Goal: Information Seeking & Learning: Check status

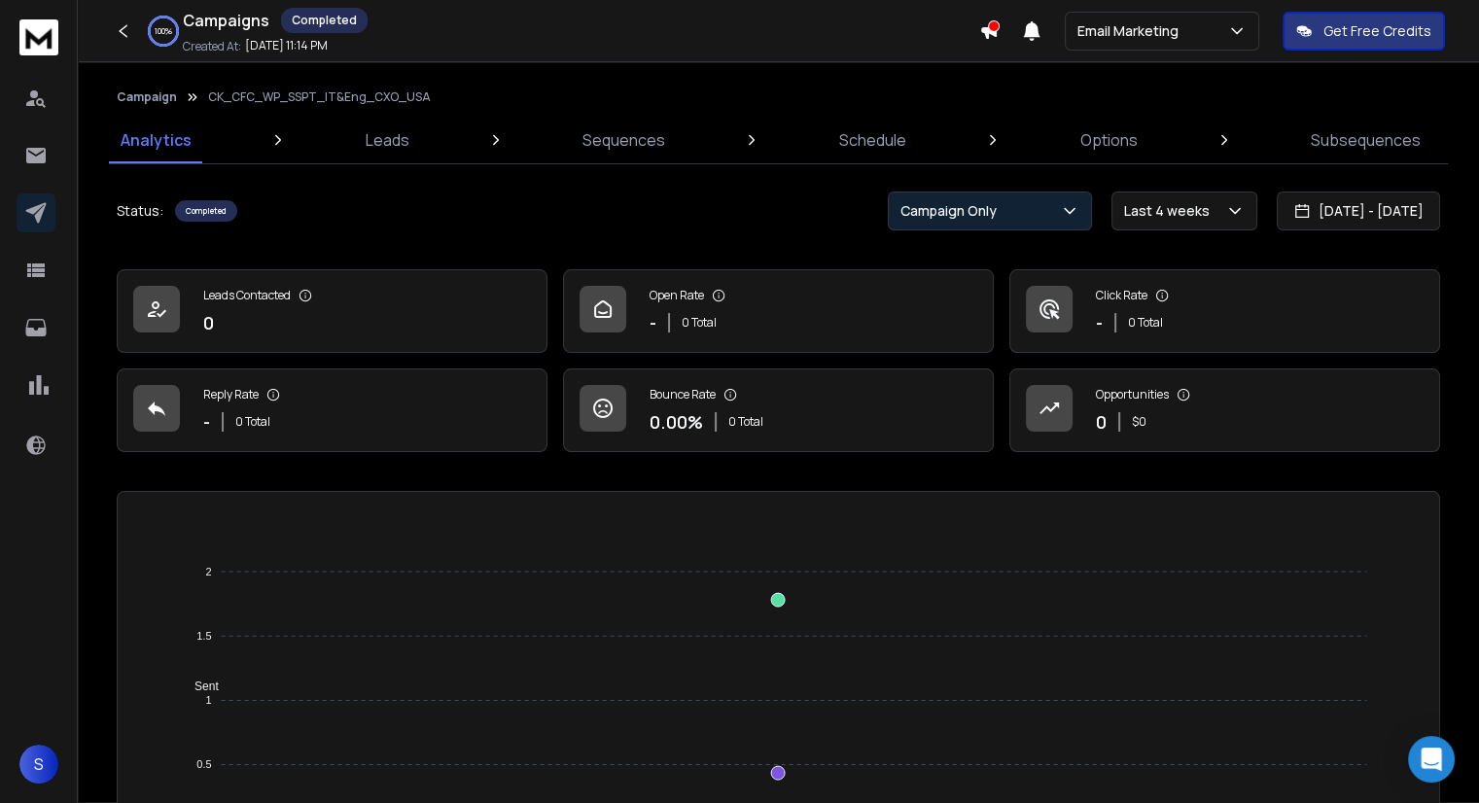
click at [973, 224] on button "Campaign Only" at bounding box center [990, 211] width 204 height 39
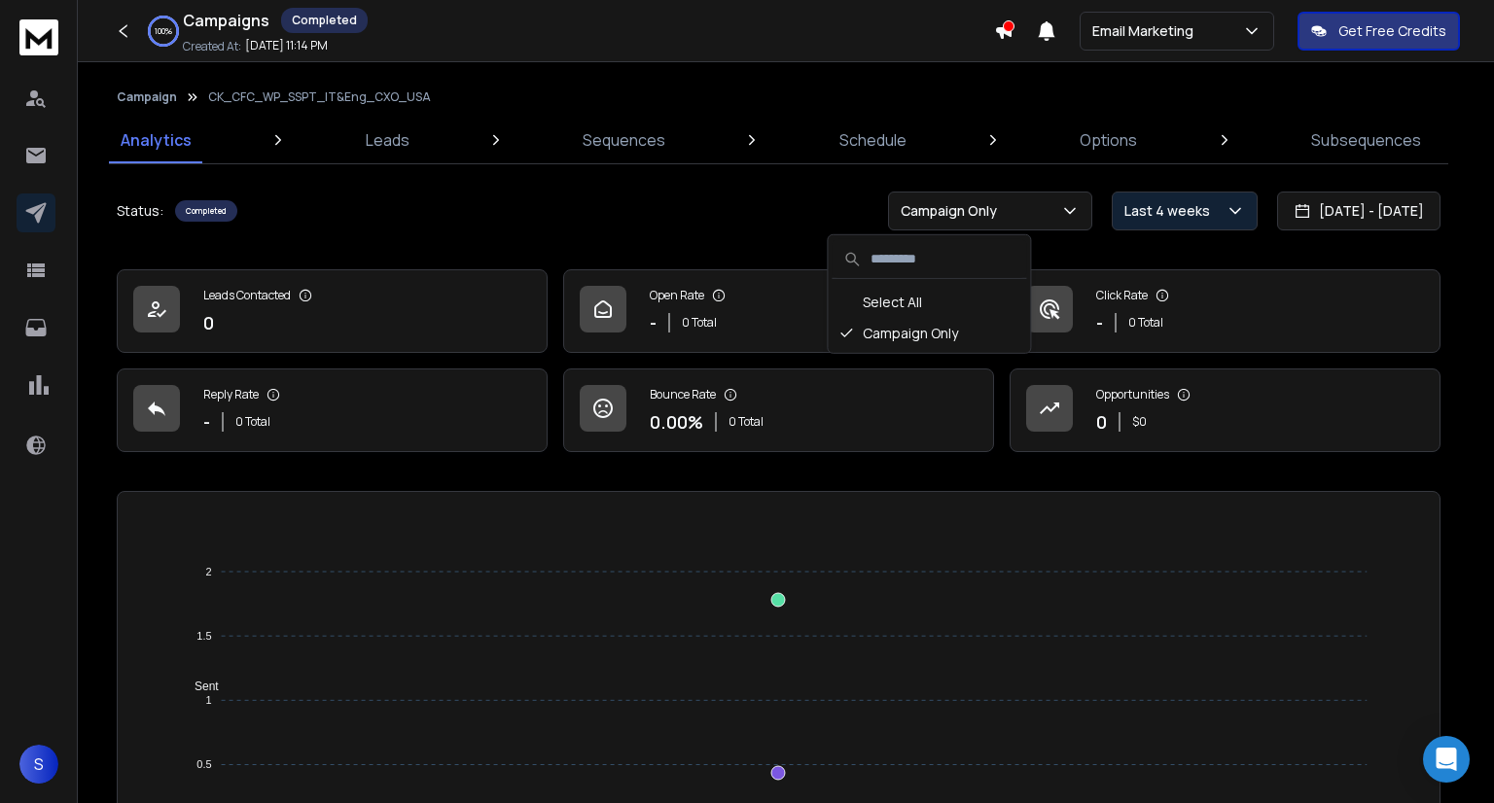
click at [1112, 198] on button "Last 4 weeks" at bounding box center [1185, 211] width 146 height 39
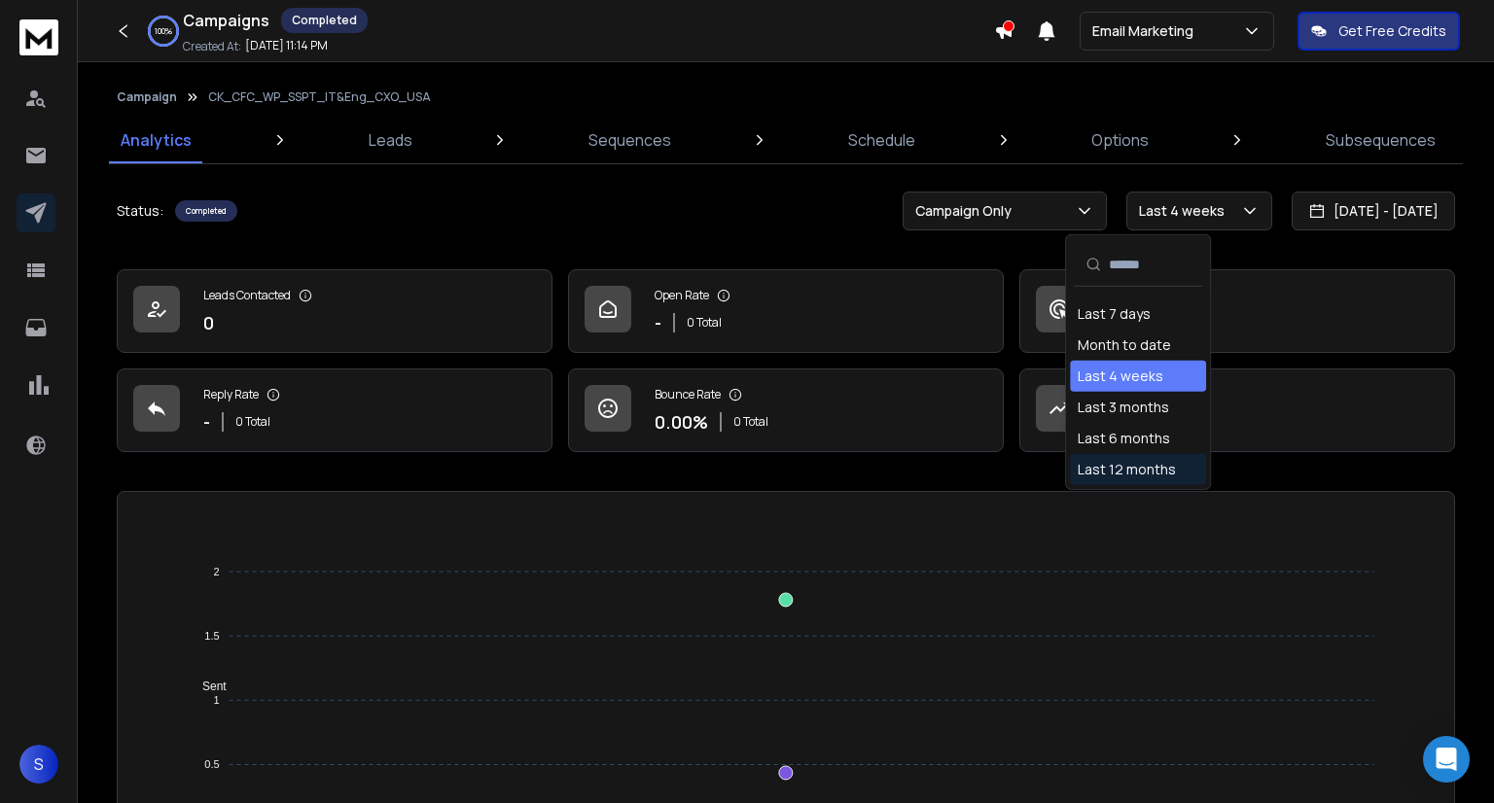
click at [1117, 468] on div "Last 12 months" at bounding box center [1127, 469] width 98 height 19
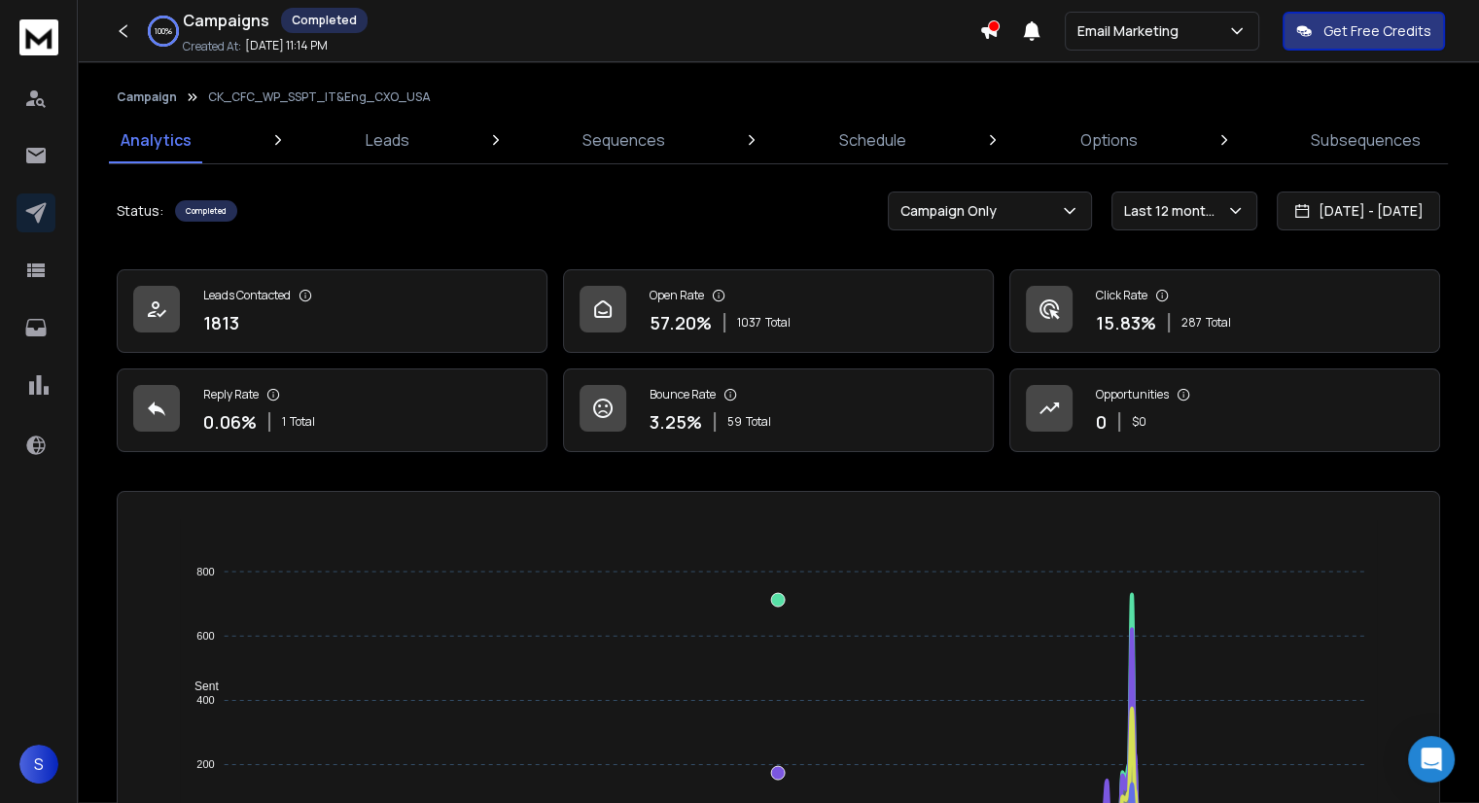
click at [144, 100] on button "Campaign" at bounding box center [147, 97] width 60 height 16
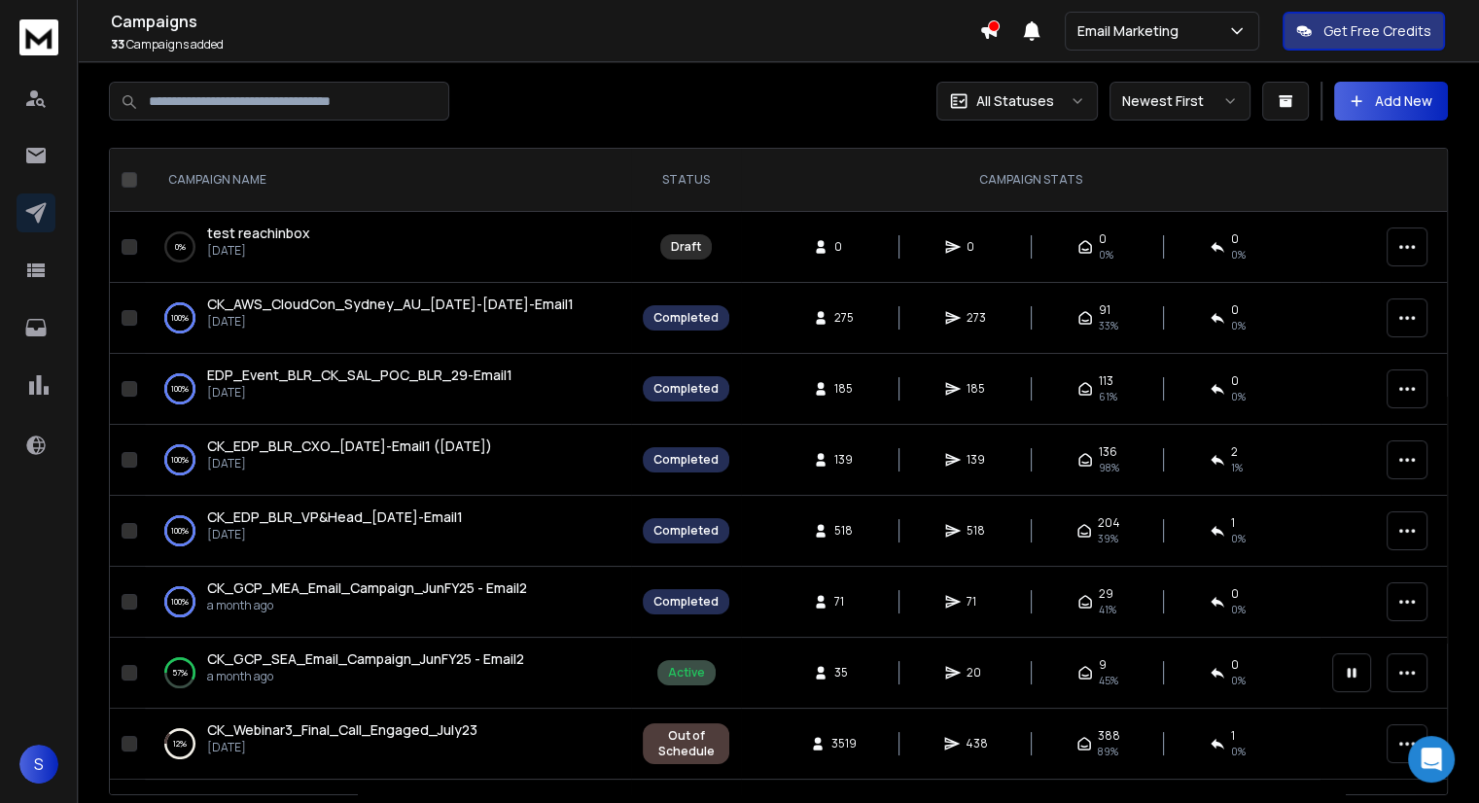
click at [292, 116] on input at bounding box center [279, 101] width 340 height 39
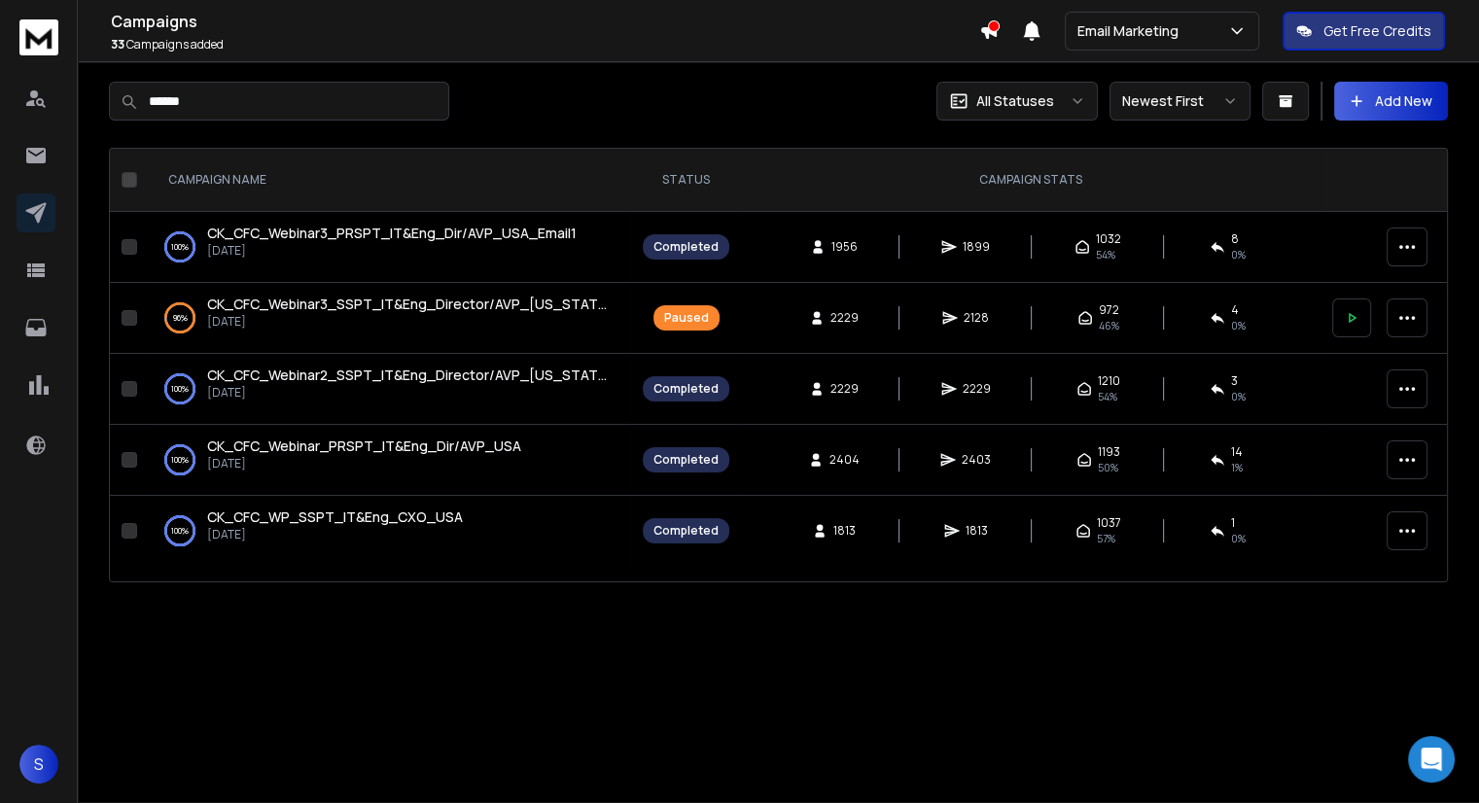
type input "******"
click at [391, 522] on span "CK_CFC_WP_SSPT_IT&Eng_CXO_USA" at bounding box center [335, 517] width 256 height 18
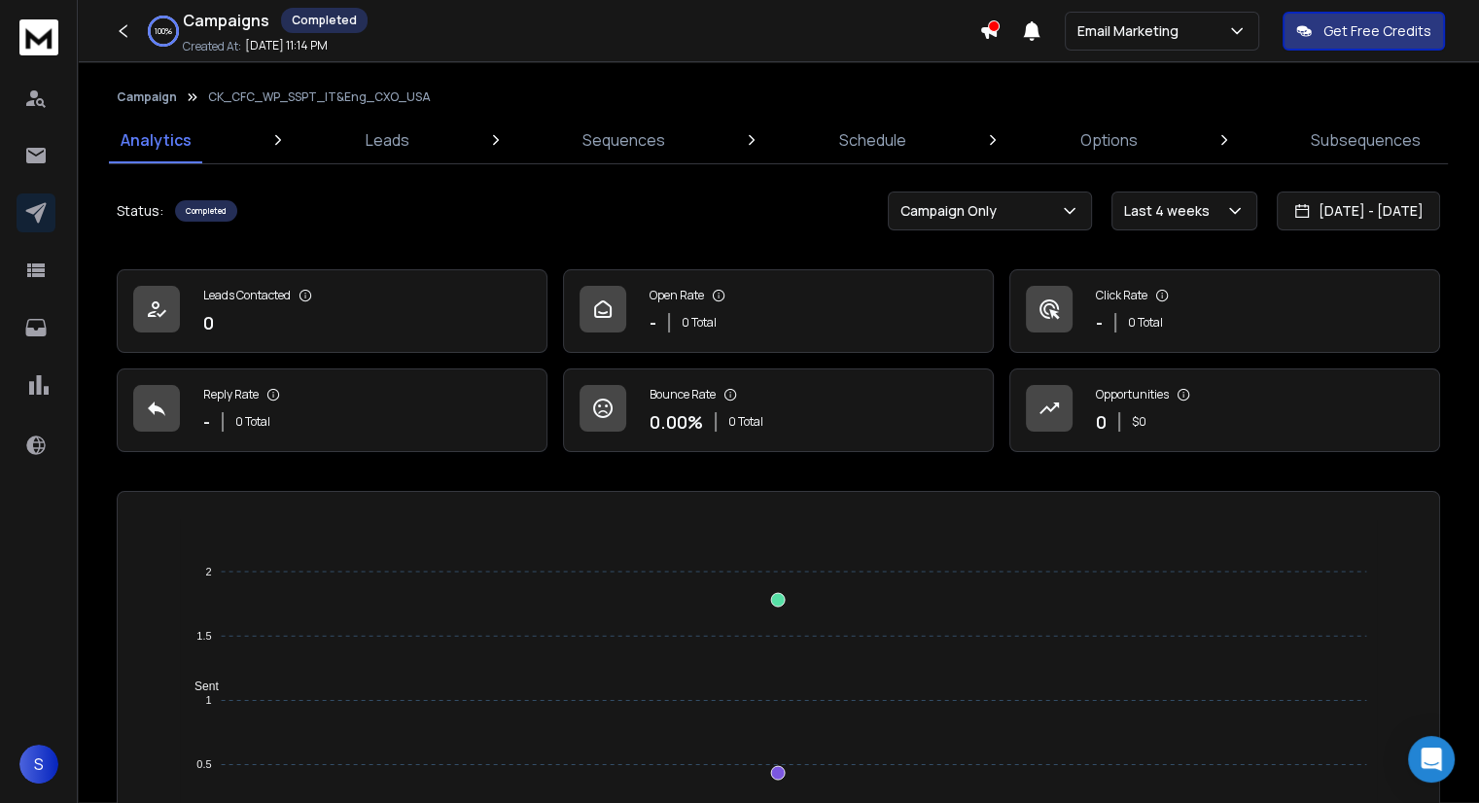
click at [153, 98] on button "Campaign" at bounding box center [147, 97] width 60 height 16
